Goal: Task Accomplishment & Management: Use online tool/utility

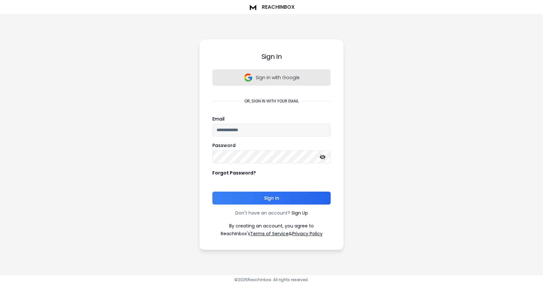
click at [266, 79] on p "Sign in with Google" at bounding box center [277, 77] width 44 height 6
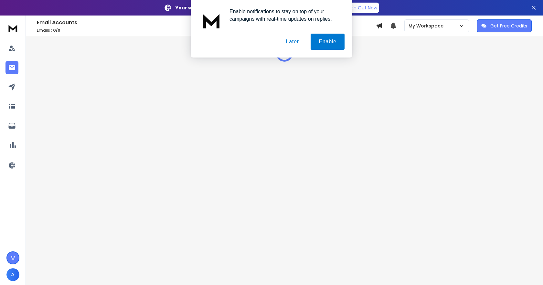
click at [291, 39] on button "Later" at bounding box center [291, 42] width 29 height 16
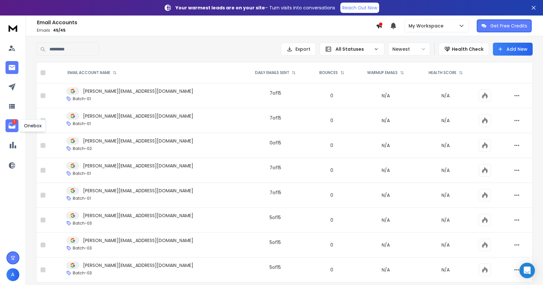
click at [6, 122] on link "1" at bounding box center [11, 125] width 13 height 13
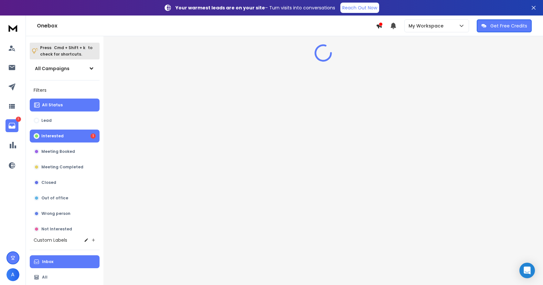
click at [82, 133] on button "Interested 1" at bounding box center [65, 136] width 70 height 13
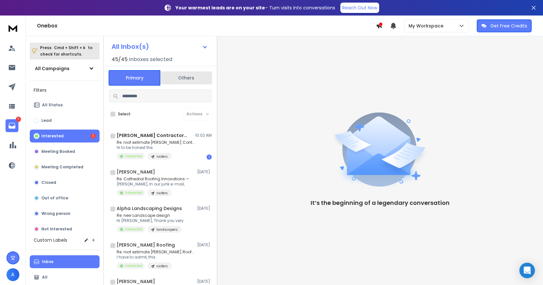
click at [185, 148] on p "Hi to be honest the" at bounding box center [156, 147] width 78 height 5
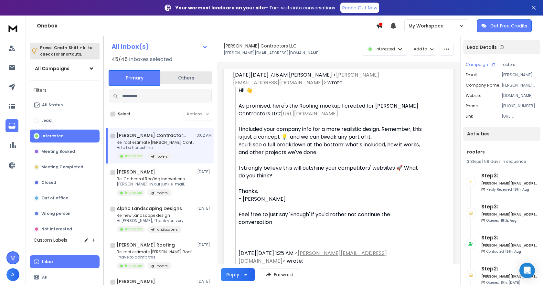
scroll to position [74, 0]
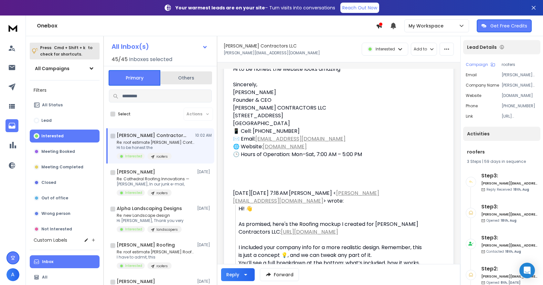
click at [338, 234] on link "[URL][DOMAIN_NAME]" at bounding box center [309, 231] width 57 height 7
click at [306, 146] on link "[DOMAIN_NAME]" at bounding box center [285, 146] width 44 height 7
